Goal: Task Accomplishment & Management: Use online tool/utility

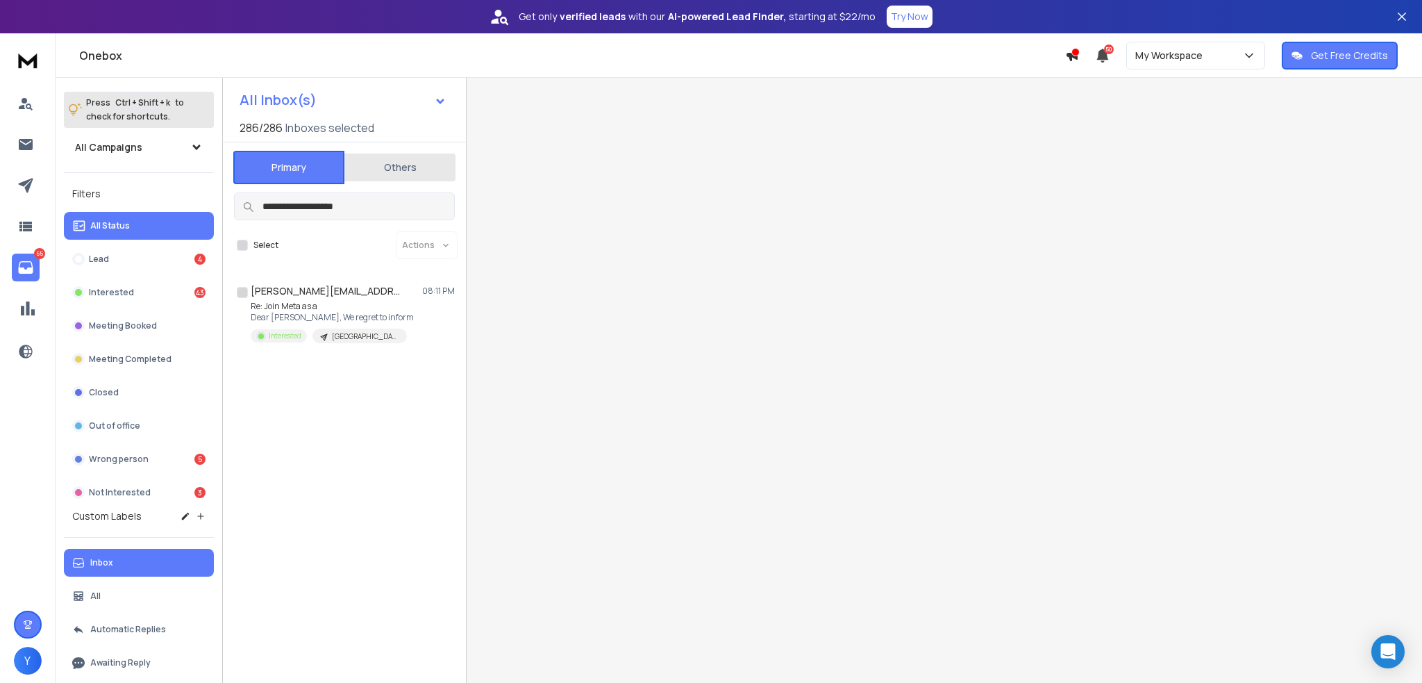
click at [322, 203] on input "**********" at bounding box center [344, 206] width 221 height 28
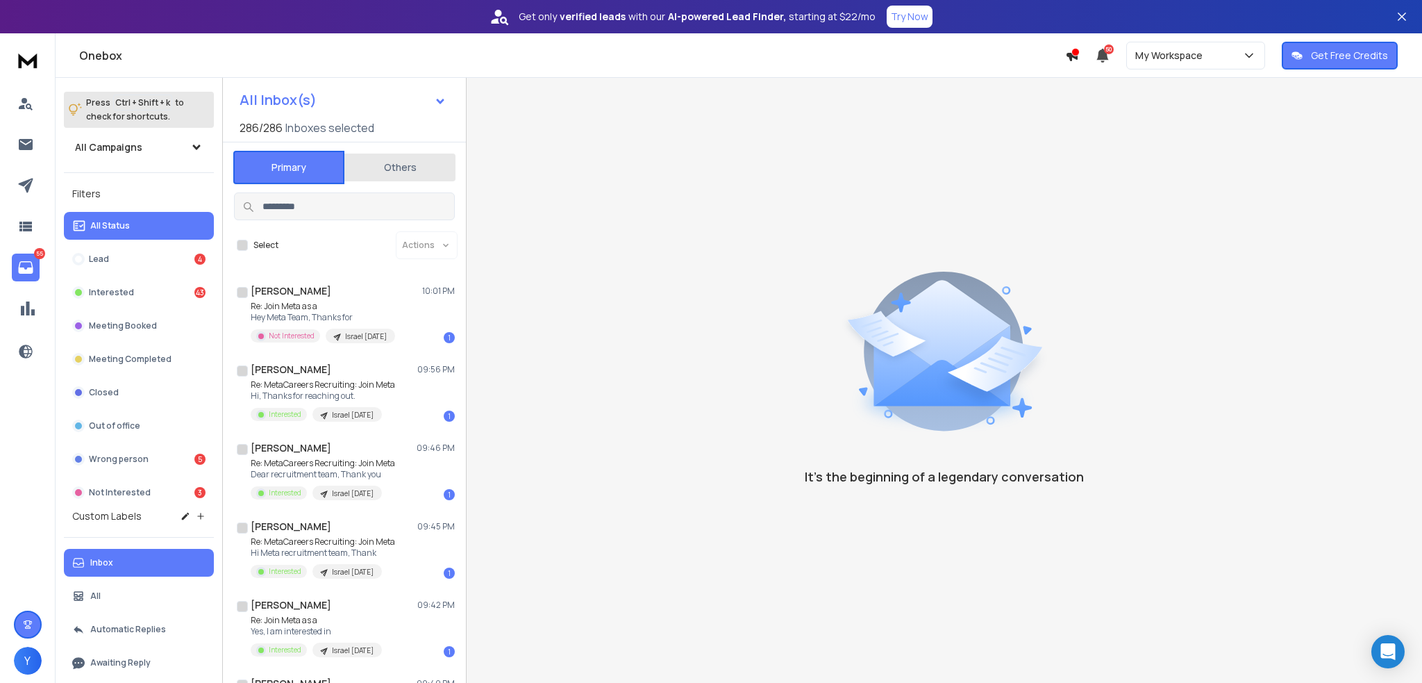
click at [117, 492] on p "Not Interested" at bounding box center [120, 492] width 62 height 11
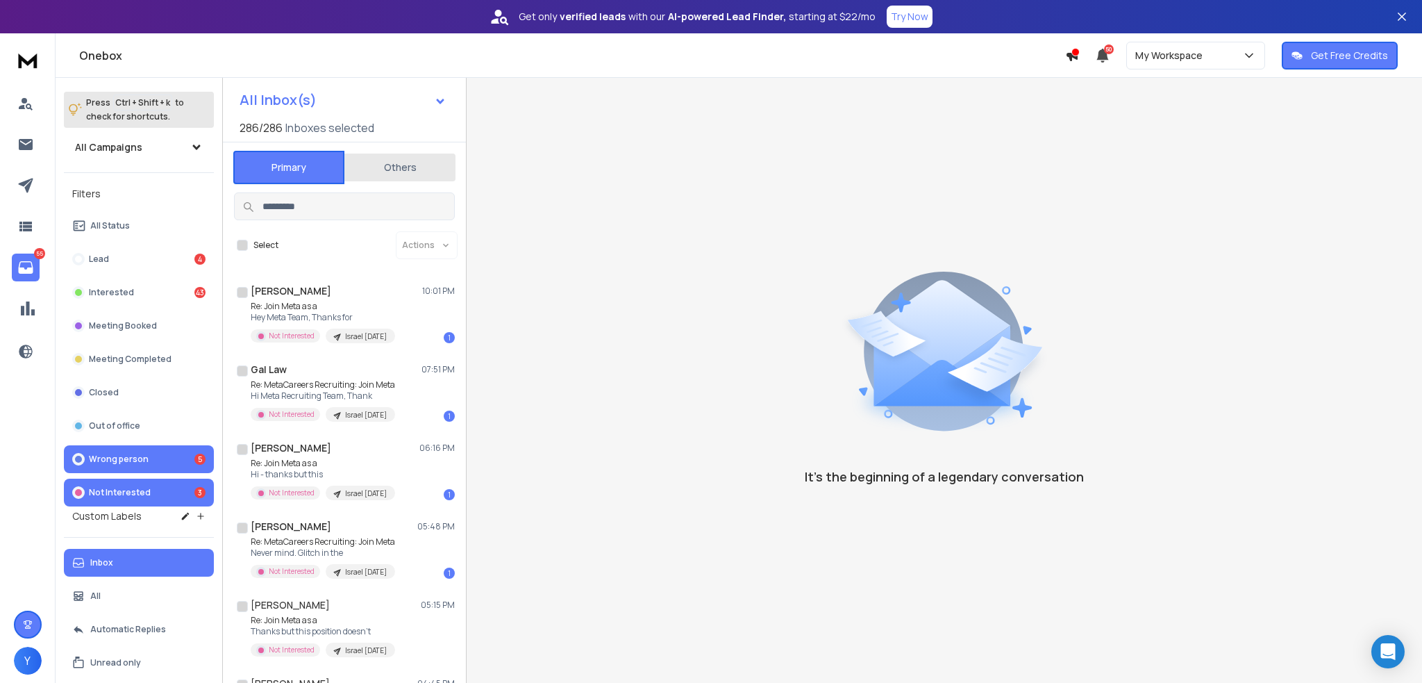
click at [167, 451] on button "Wrong person 5" at bounding box center [139, 459] width 150 height 28
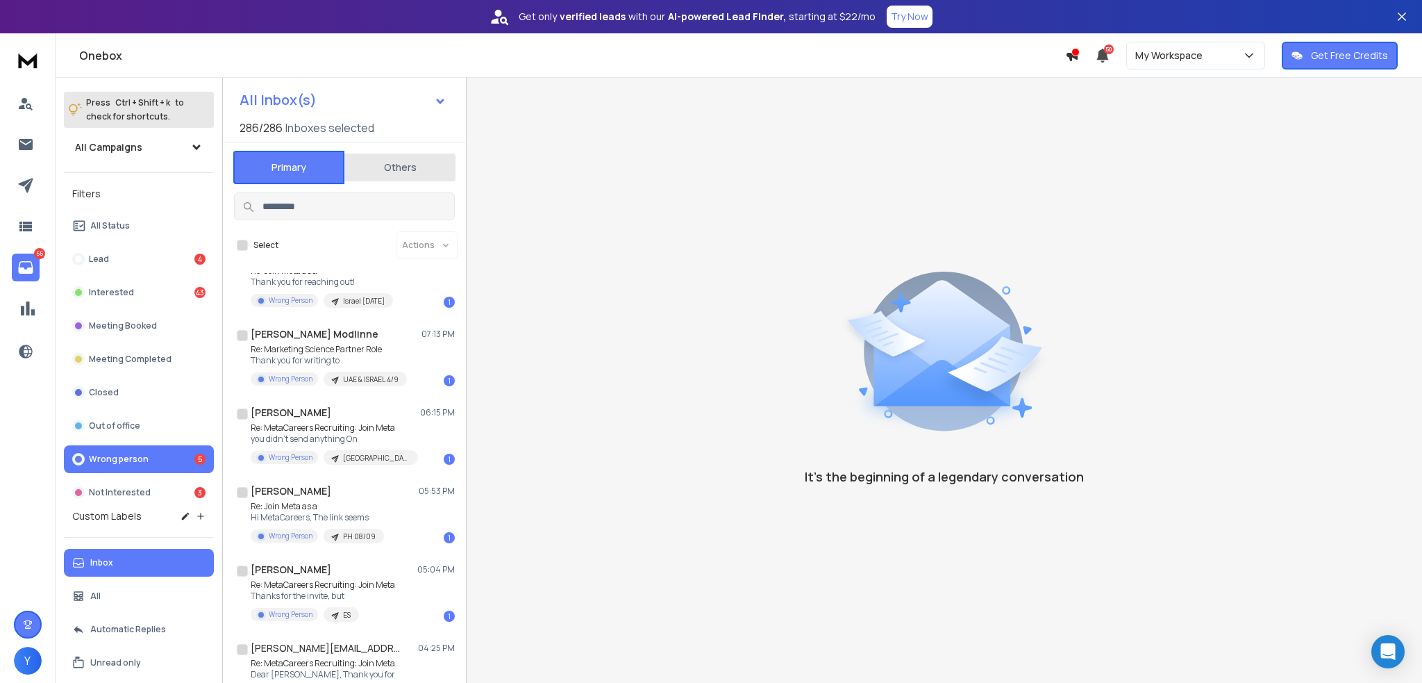
scroll to position [139, 0]
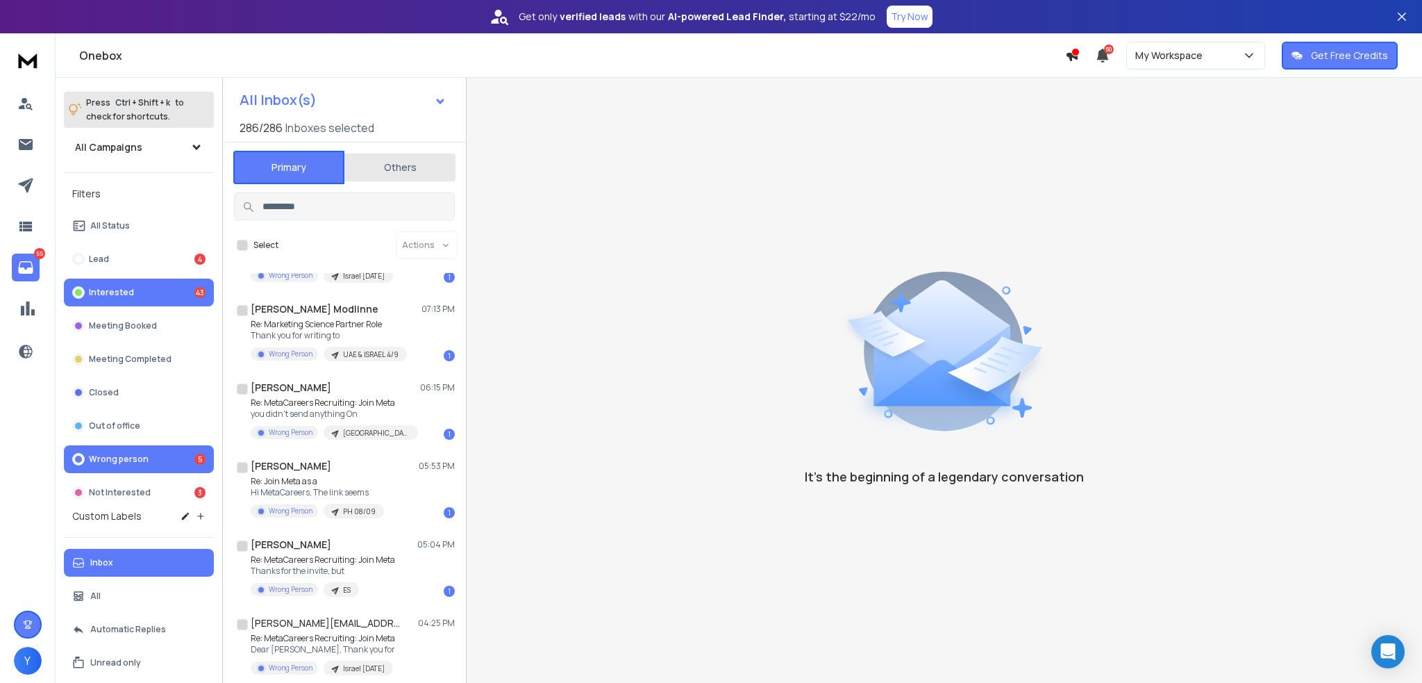
click at [125, 283] on button "Interested 43" at bounding box center [139, 292] width 150 height 28
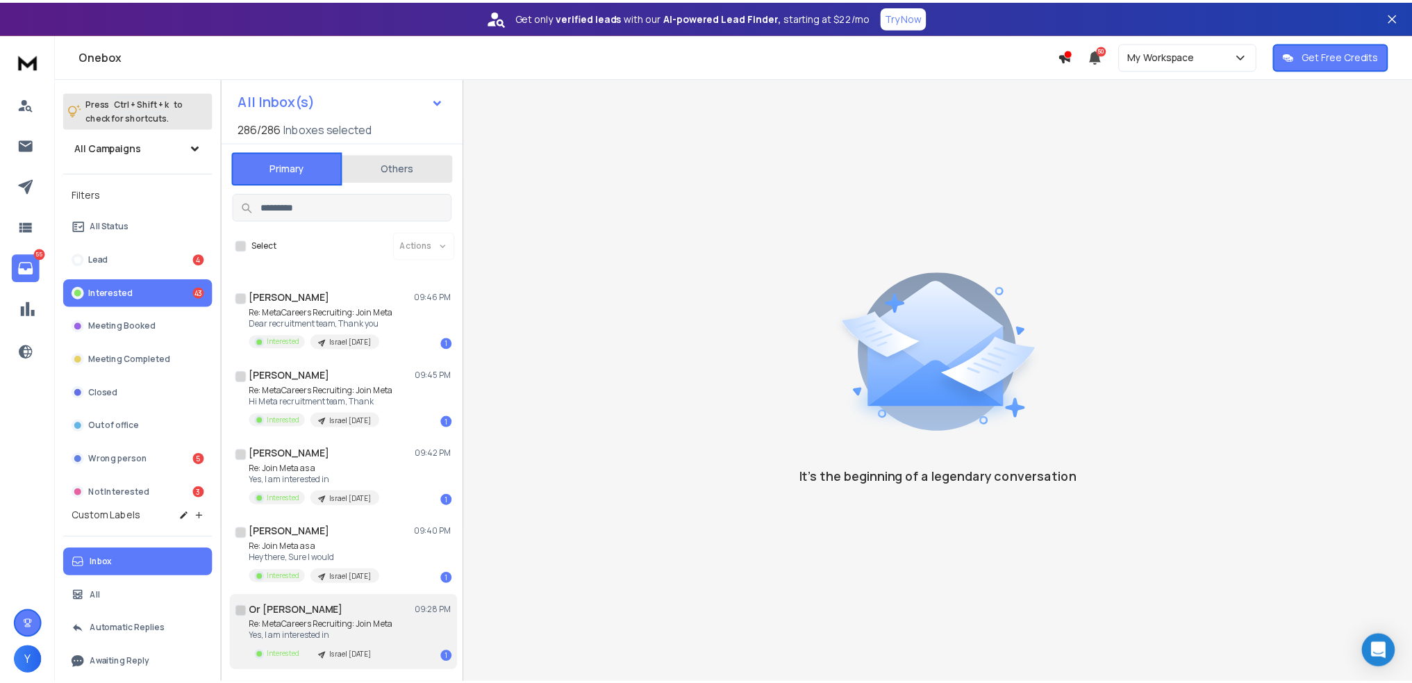
scroll to position [0, 0]
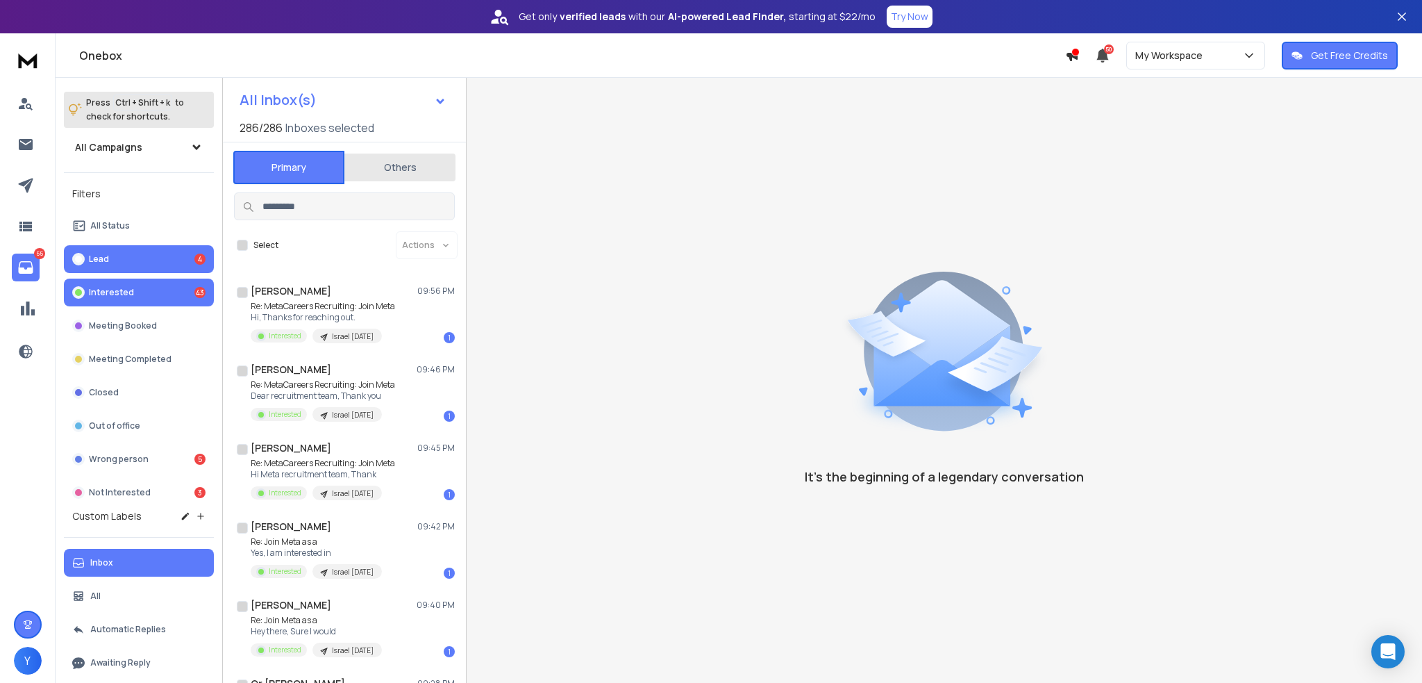
click at [163, 251] on button "Lead 4" at bounding box center [139, 259] width 150 height 28
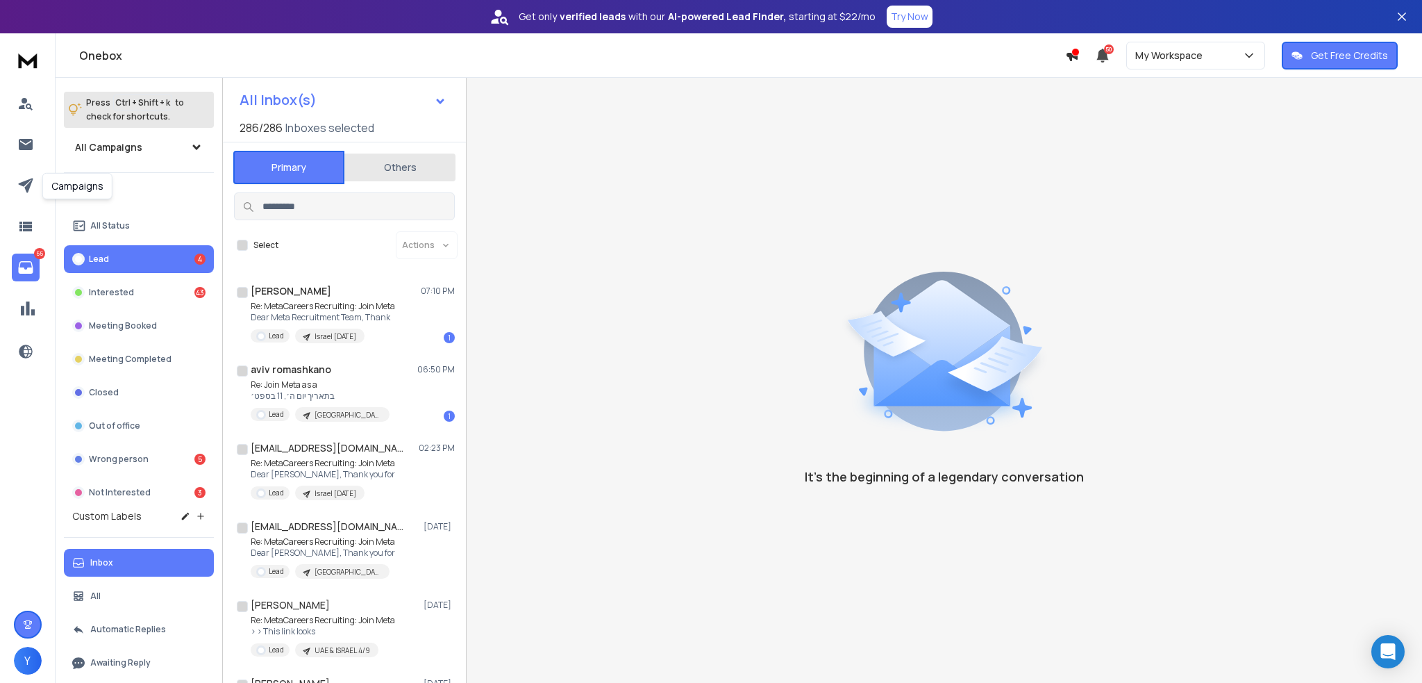
click at [13, 166] on div "55" at bounding box center [28, 230] width 32 height 281
click at [19, 174] on link at bounding box center [26, 186] width 28 height 28
